Goal: Navigation & Orientation: Find specific page/section

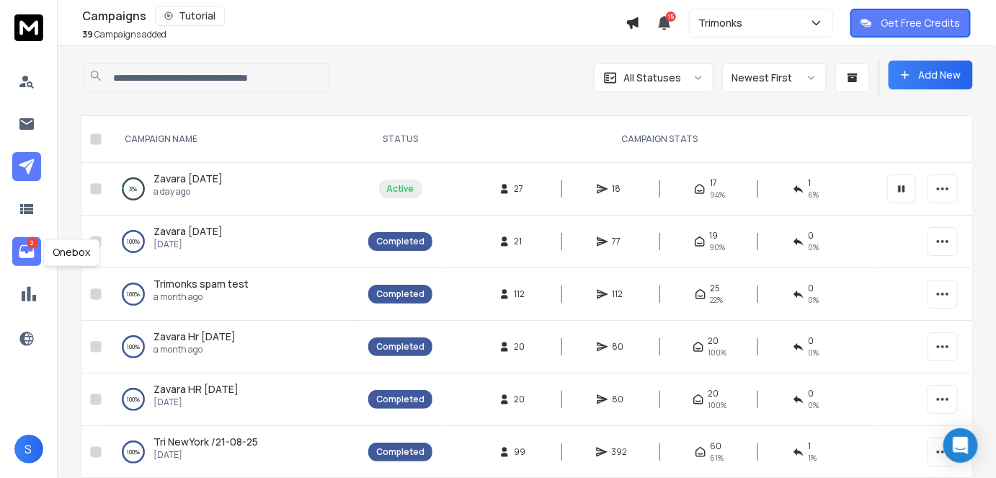
click at [30, 256] on icon at bounding box center [26, 251] width 15 height 13
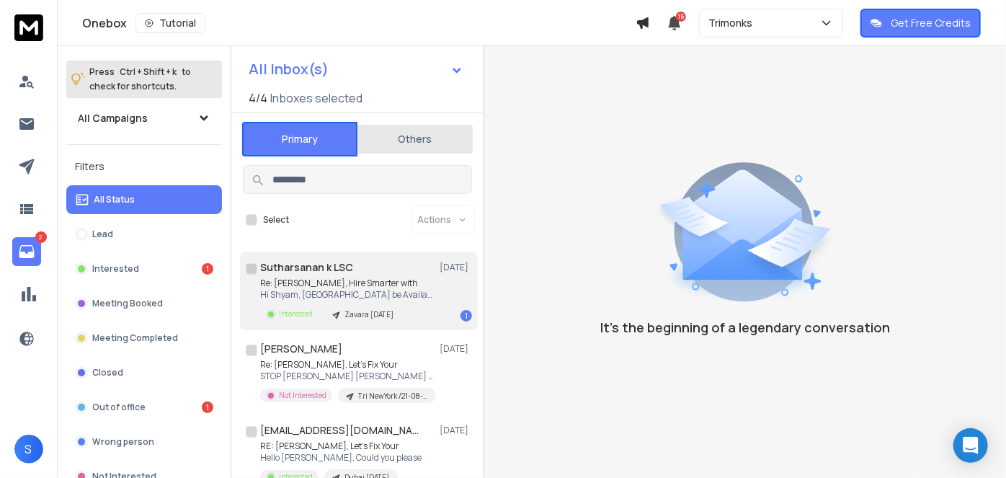
click at [369, 280] on p "Re: Sutharsanan, Hire Smarter with" at bounding box center [346, 283] width 173 height 12
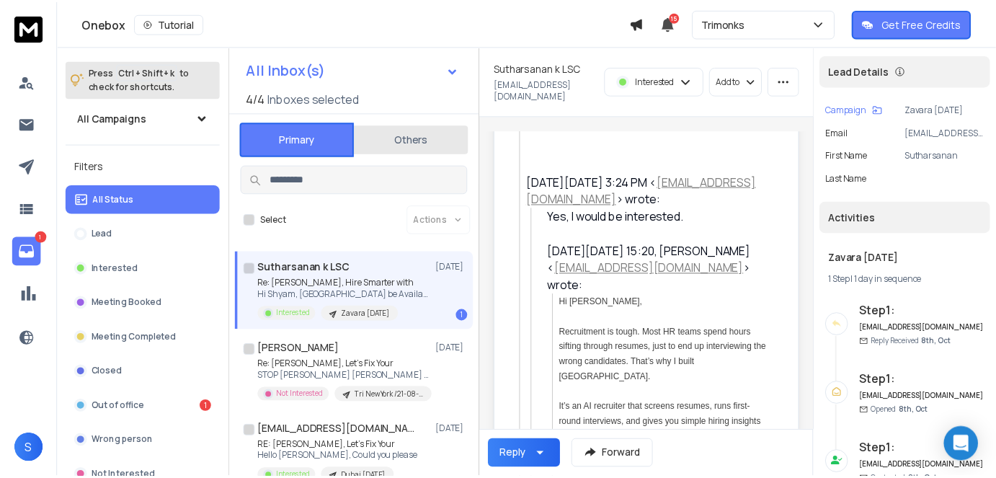
scroll to position [458, 0]
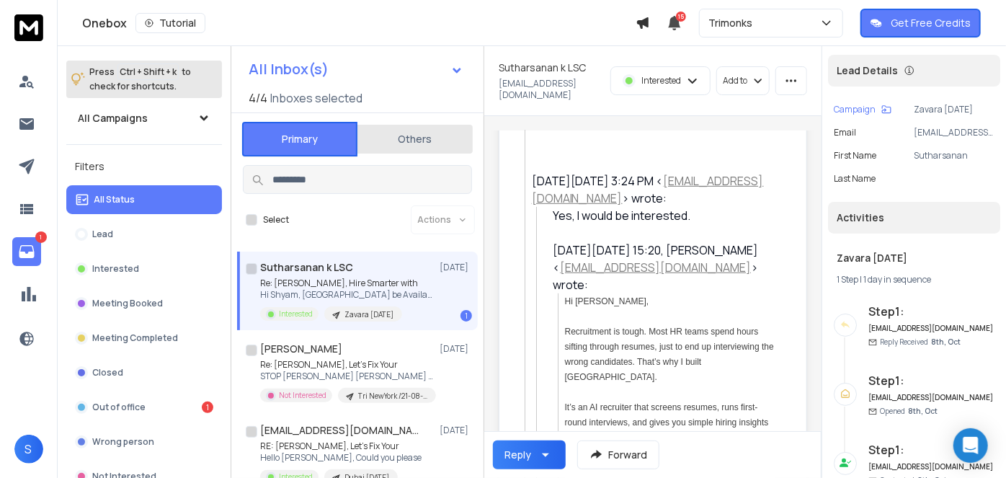
click at [393, 277] on div "Sutharsanan k LSC 08 Oct Re: Sutharsanan, Hire Smarter with Hi Shyam, Ill be Av…" at bounding box center [366, 290] width 212 height 61
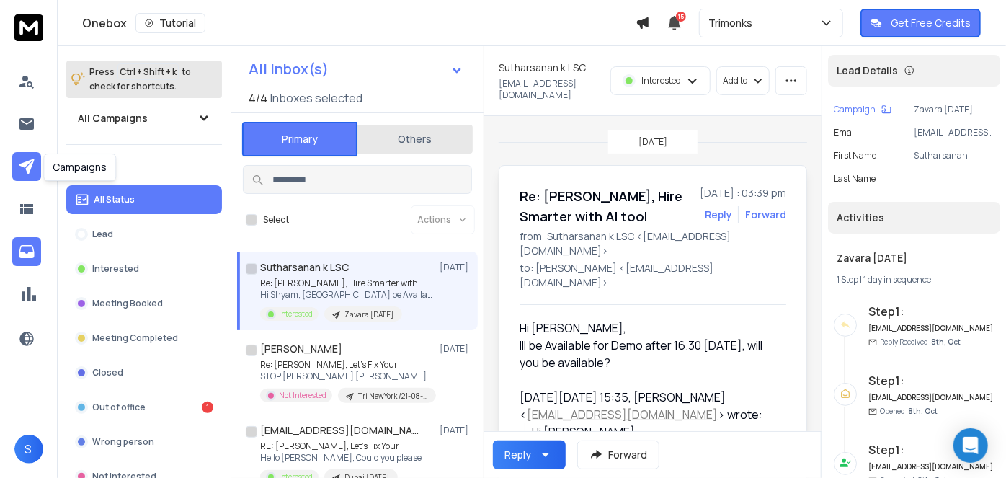
click at [34, 162] on icon at bounding box center [26, 166] width 17 height 17
